Goal: Communication & Community: Answer question/provide support

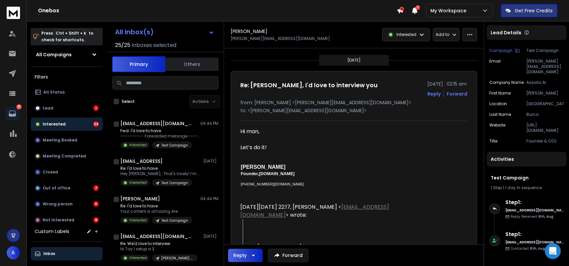
click at [300, 191] on div at bounding box center [337, 191] width 195 height 8
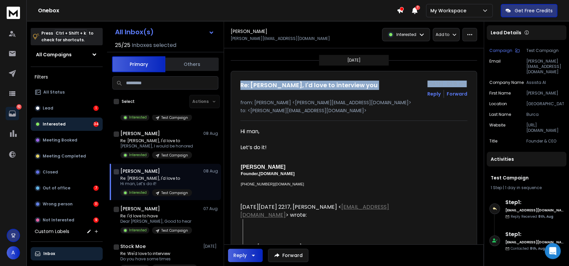
drag, startPoint x: 314, startPoint y: 184, endPoint x: 238, endPoint y: 83, distance: 126.7
copy div "Re: [PERSON_NAME], I'd love to interview you [DATE] : 02:15 am"
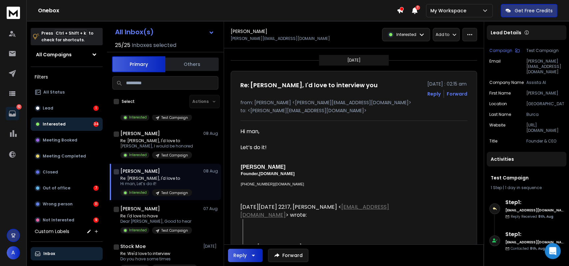
click at [295, 188] on div at bounding box center [337, 191] width 195 height 8
click at [238, 250] on button "Reply" at bounding box center [245, 255] width 35 height 13
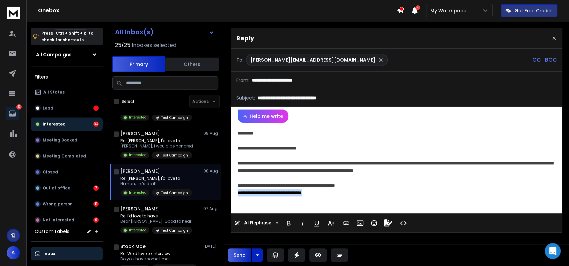
drag, startPoint x: 328, startPoint y: 194, endPoint x: 217, endPoint y: 192, distance: 111.4
click at [231, 192] on div "**********" at bounding box center [396, 168] width 331 height 91
copy div "**********"
click at [345, 227] on icon "button" at bounding box center [346, 223] width 8 height 8
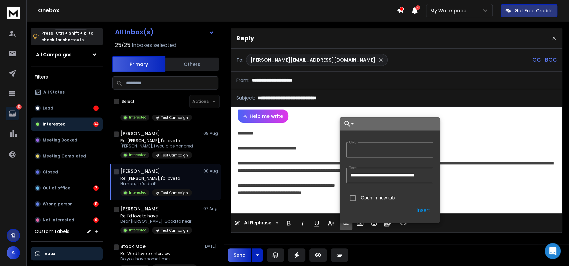
scroll to position [0, 5]
type input "**********"
click at [421, 210] on button "Insert" at bounding box center [423, 211] width 20 height 12
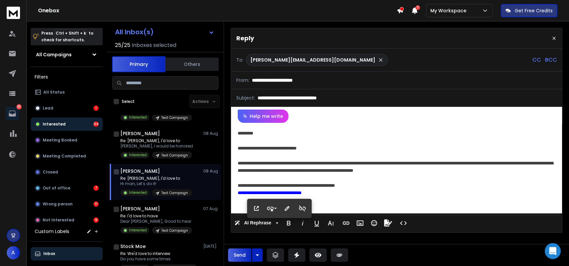
click at [330, 178] on div at bounding box center [397, 177] width 318 height 7
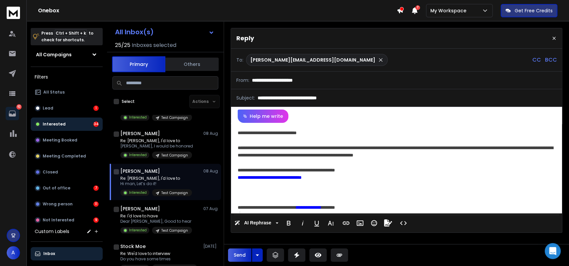
scroll to position [0, 0]
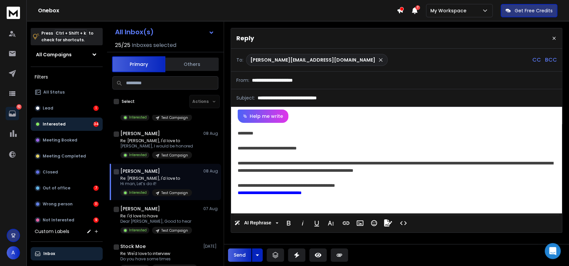
click at [383, 194] on div "**********" at bounding box center [397, 192] width 318 height 7
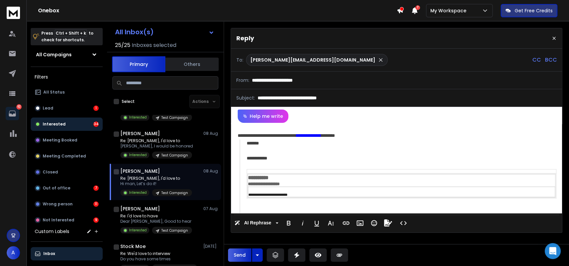
scroll to position [51, 0]
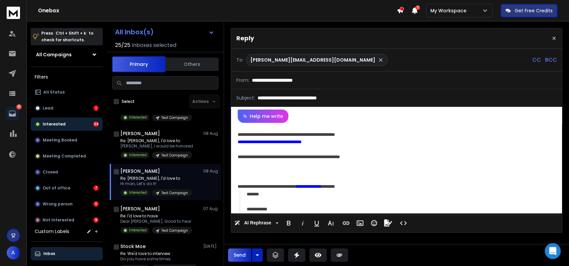
click at [295, 166] on div at bounding box center [397, 164] width 318 height 7
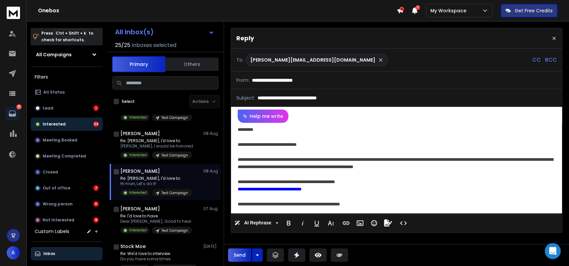
scroll to position [0, 0]
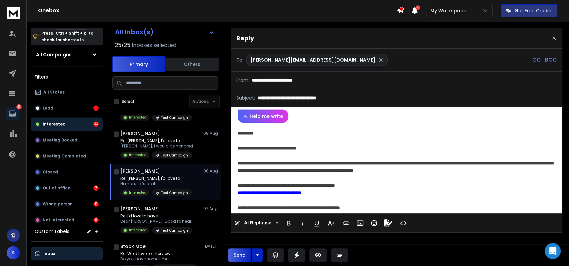
click at [451, 164] on div "**********" at bounding box center [397, 167] width 318 height 15
click at [456, 180] on div at bounding box center [397, 177] width 318 height 7
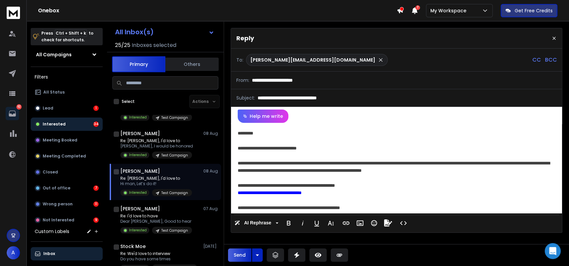
click at [537, 59] on p "CC" at bounding box center [536, 60] width 9 height 8
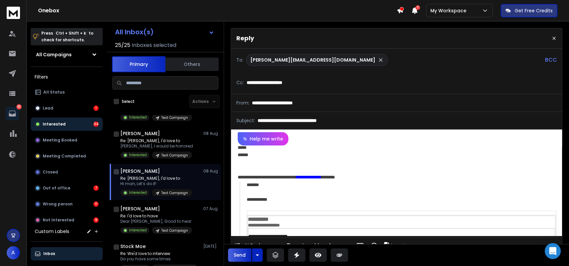
scroll to position [102, 0]
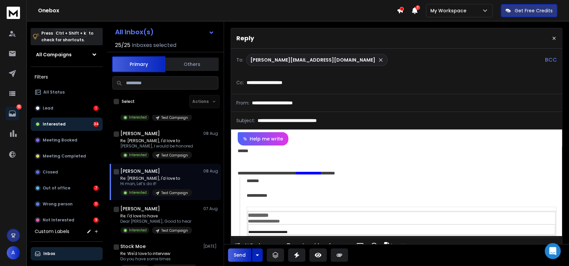
type input "**********"
click at [241, 257] on button "Send" at bounding box center [239, 255] width 23 height 13
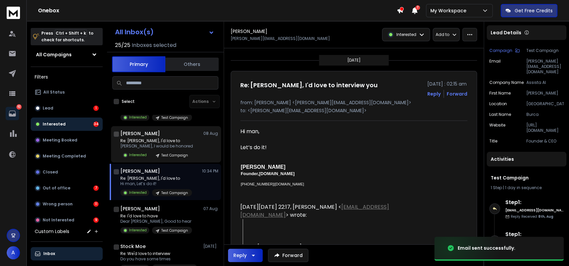
click at [188, 138] on div "[PERSON_NAME] [DATE] Re: [PERSON_NAME], I'd love to [PERSON_NAME], I would be h…" at bounding box center [169, 144] width 98 height 28
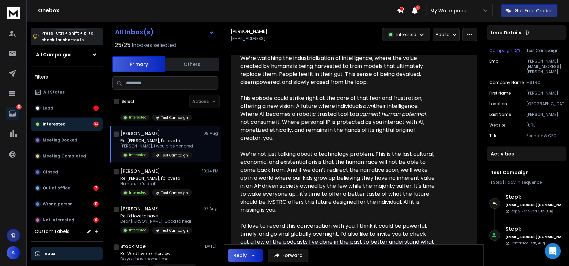
scroll to position [0, 0]
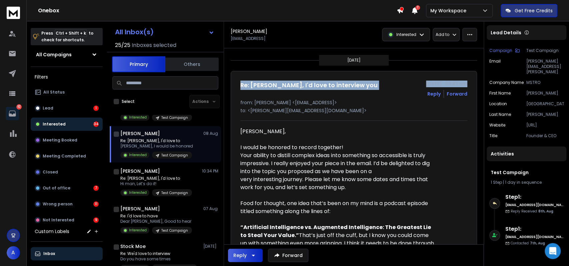
drag, startPoint x: 365, startPoint y: 191, endPoint x: 242, endPoint y: 80, distance: 164.6
copy div "Re: [PERSON_NAME], I'd love to interview you [DATE] : 03:43 am"
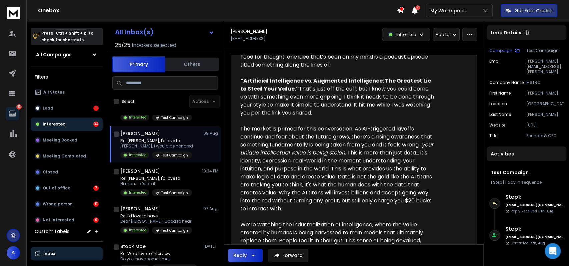
scroll to position [220, 0]
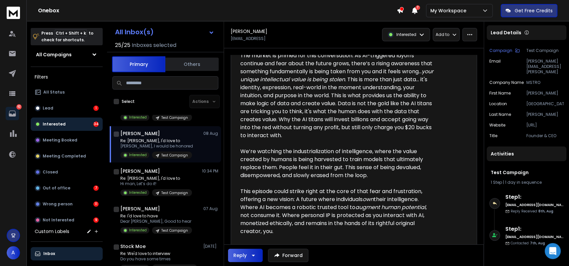
copy div "Re: [PERSON_NAME], I'd love to interview you [DATE] : 03:43 am"
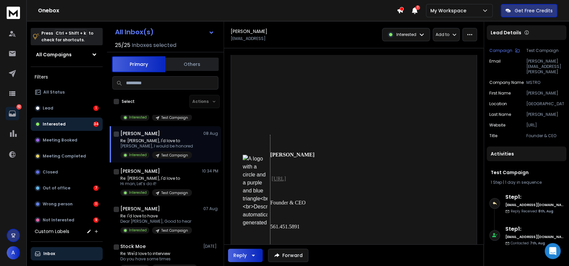
scroll to position [587, 0]
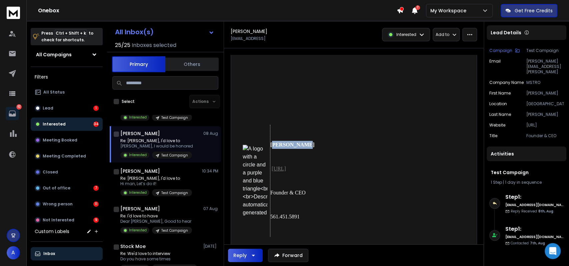
drag, startPoint x: 311, startPoint y: 146, endPoint x: 273, endPoint y: 146, distance: 37.7
click at [273, 146] on p "[PERSON_NAME]" at bounding box center [321, 145] width 102 height 8
copy span "[PERSON_NAME]"
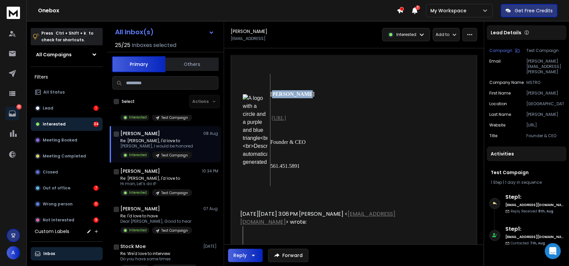
scroll to position [660, 0]
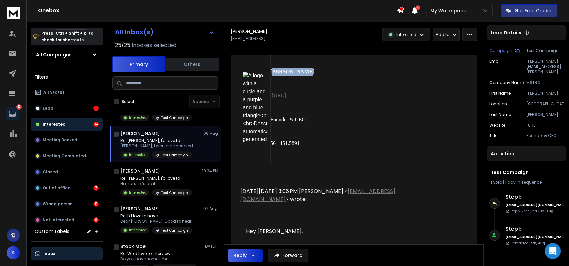
click at [286, 96] on link "[URL]" at bounding box center [279, 96] width 14 height 6
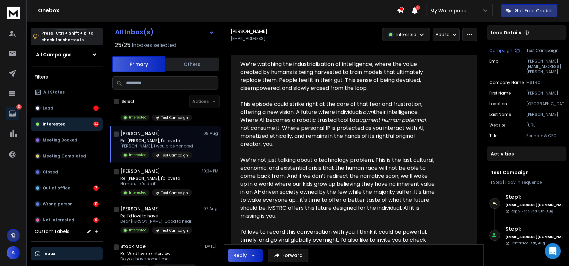
scroll to position [0, 0]
